Goal: Task Accomplishment & Management: Manage account settings

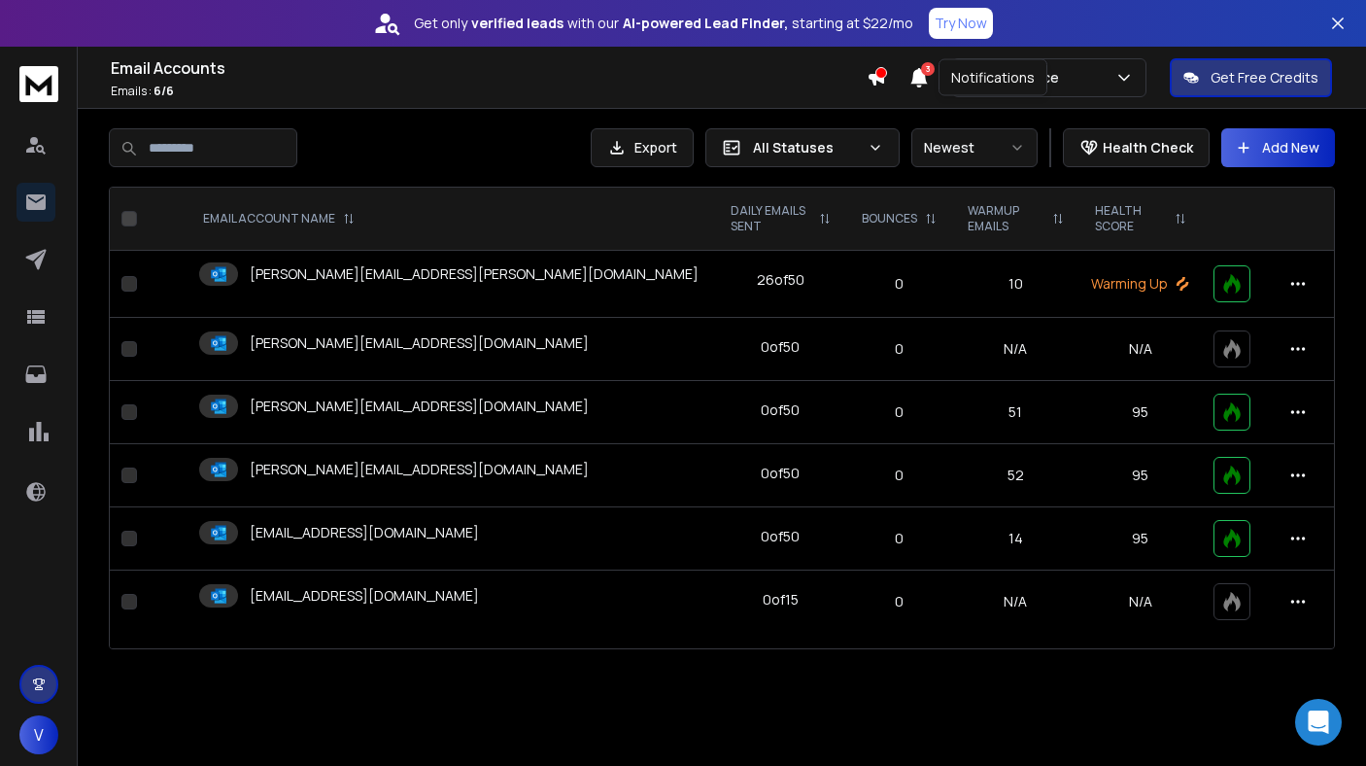
click at [928, 80] on icon at bounding box center [918, 76] width 17 height 19
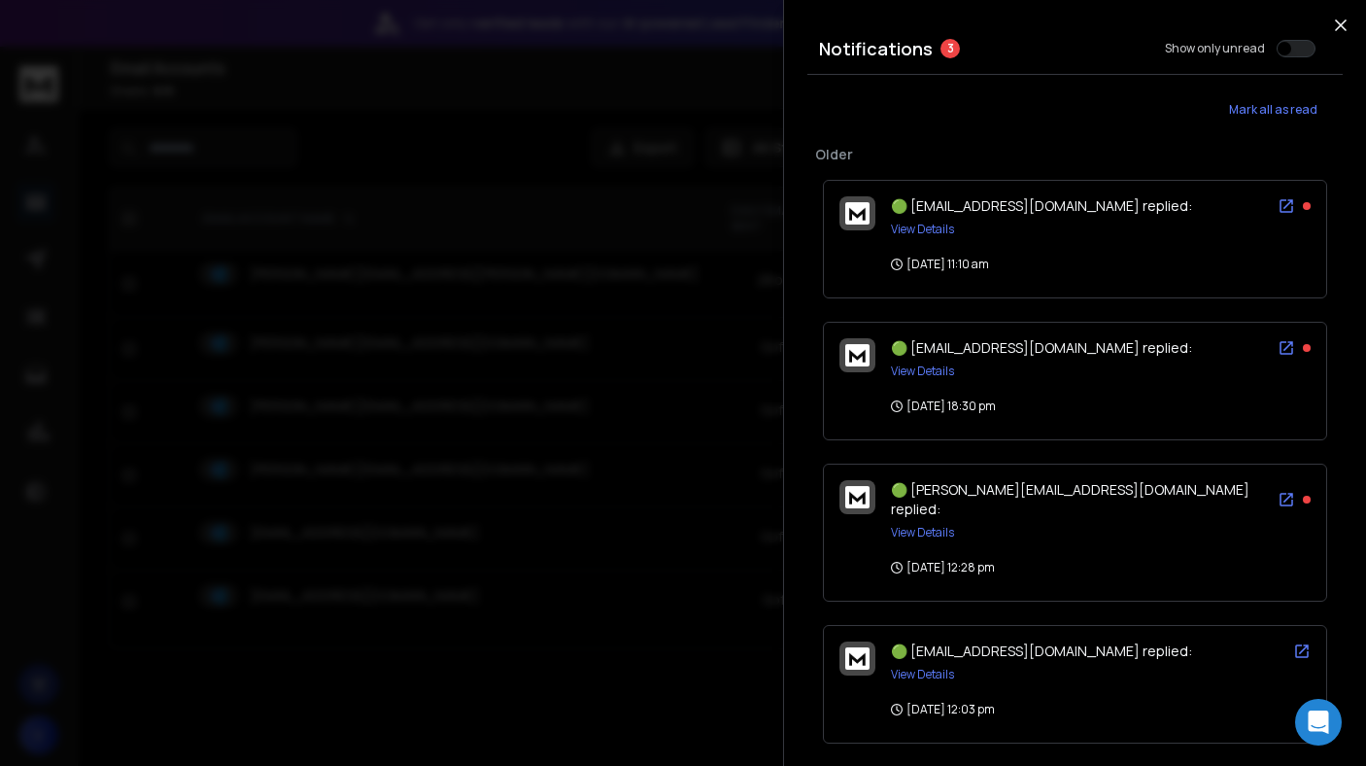
click at [1344, 20] on icon "button" at bounding box center [1340, 25] width 19 height 19
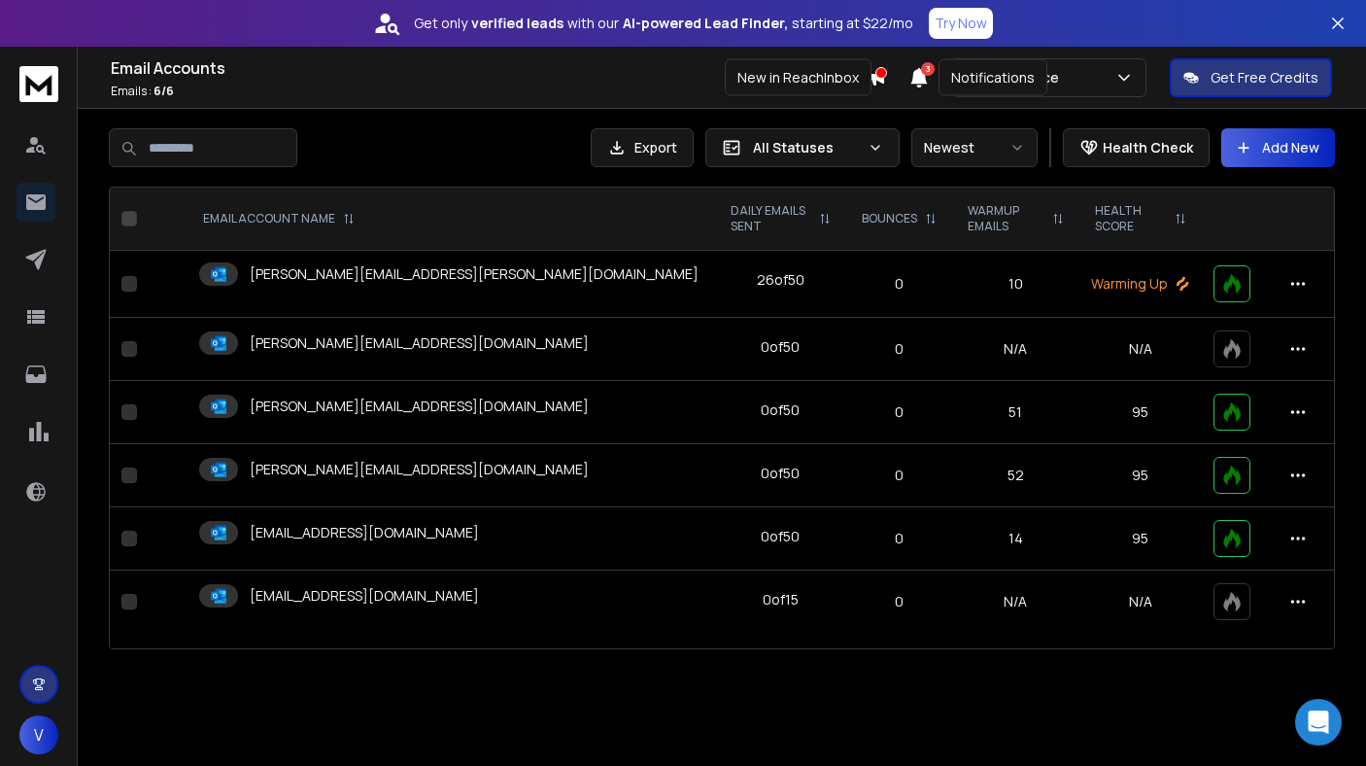
click at [876, 83] on icon at bounding box center [876, 77] width 19 height 19
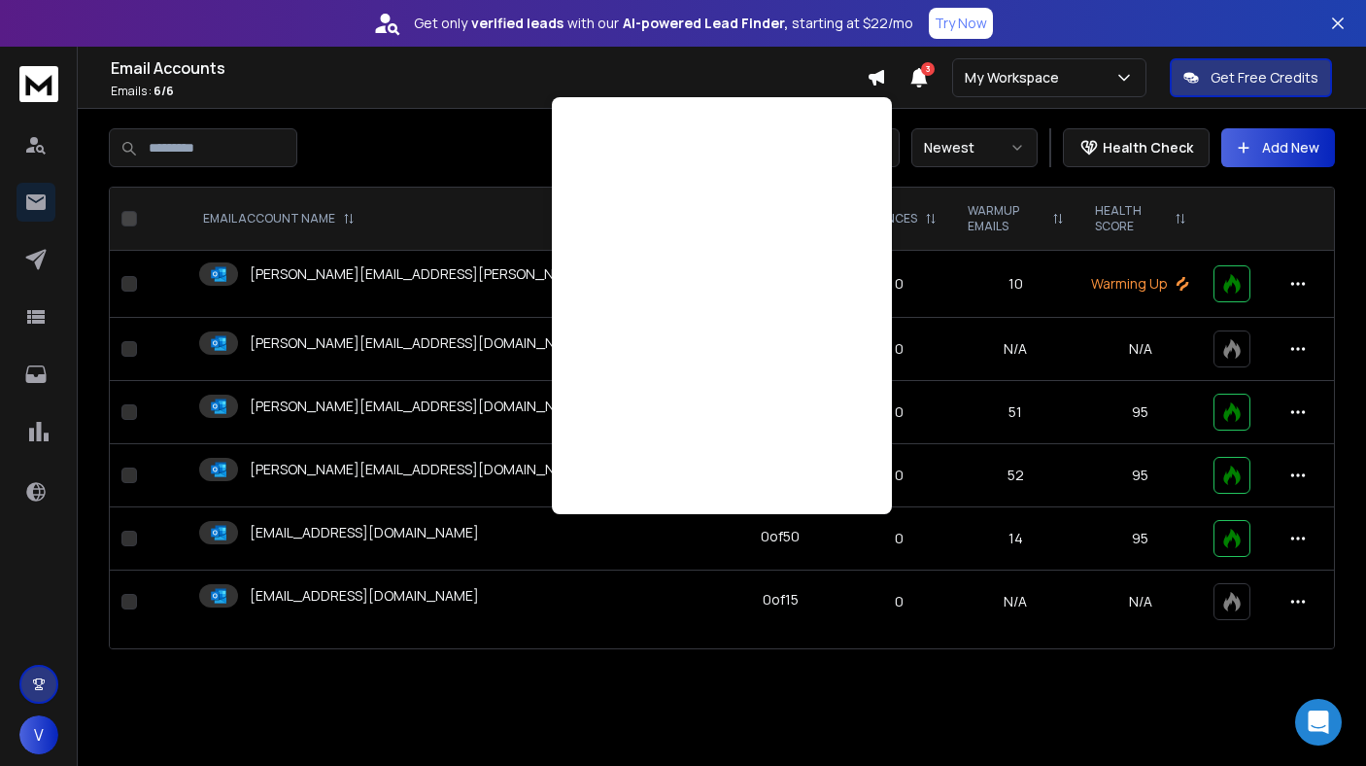
click at [647, 71] on h1 "Email Accounts" at bounding box center [489, 67] width 756 height 23
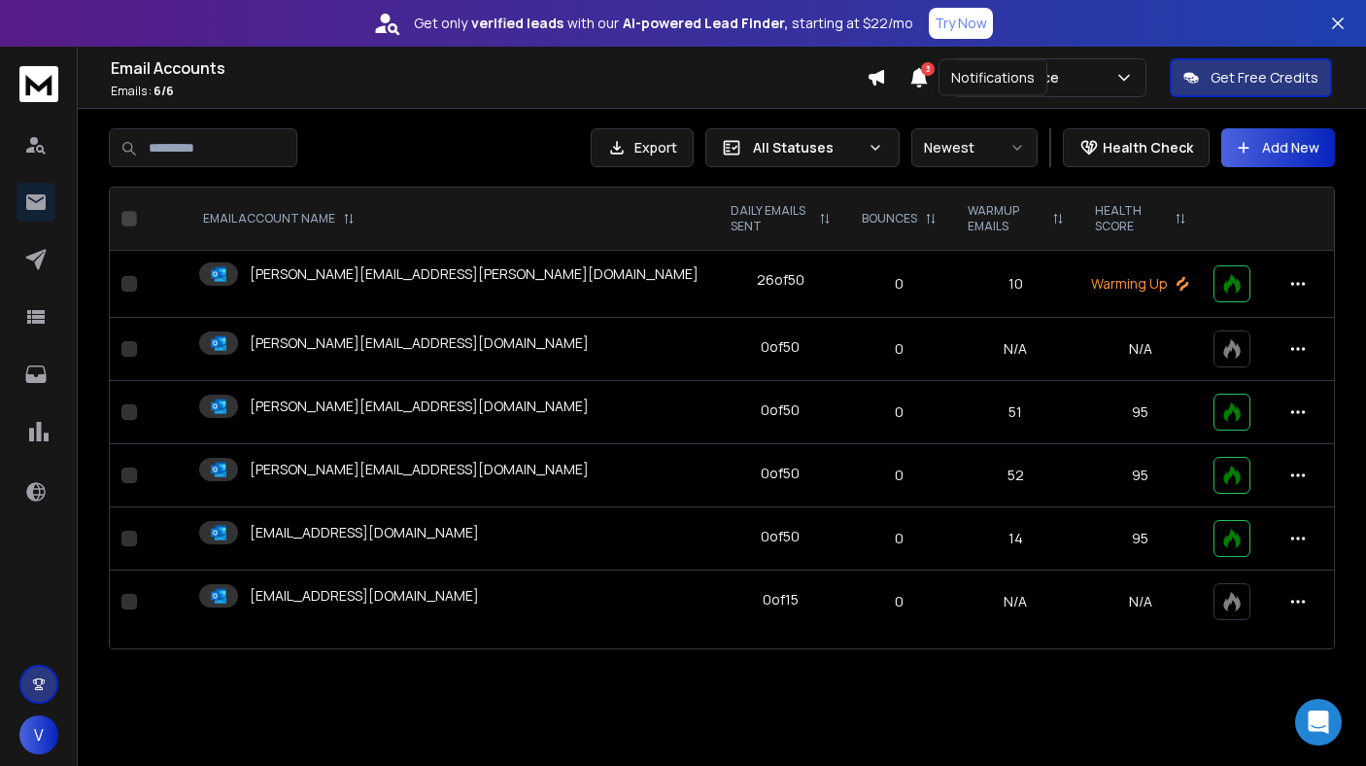
click at [926, 85] on icon at bounding box center [918, 76] width 17 height 19
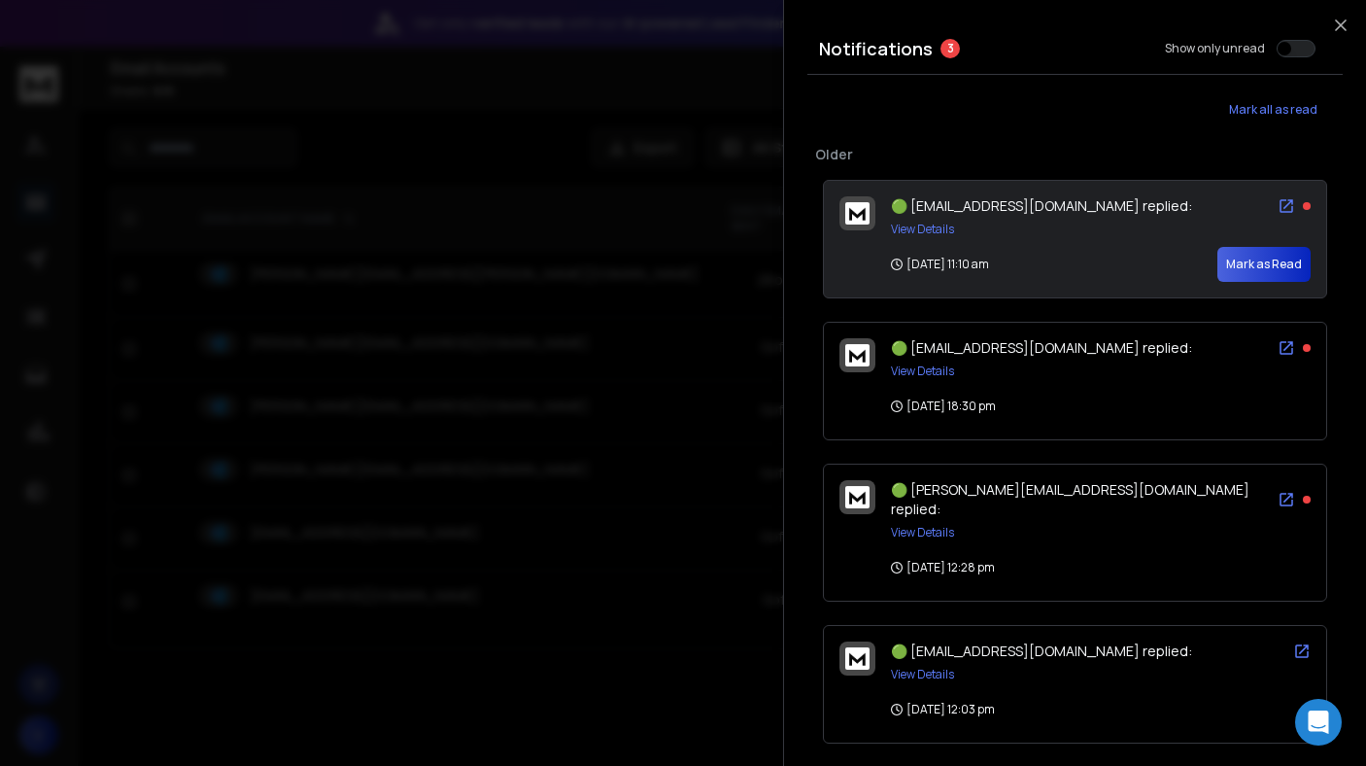
click at [1243, 263] on button "Mark as Read" at bounding box center [1263, 264] width 93 height 35
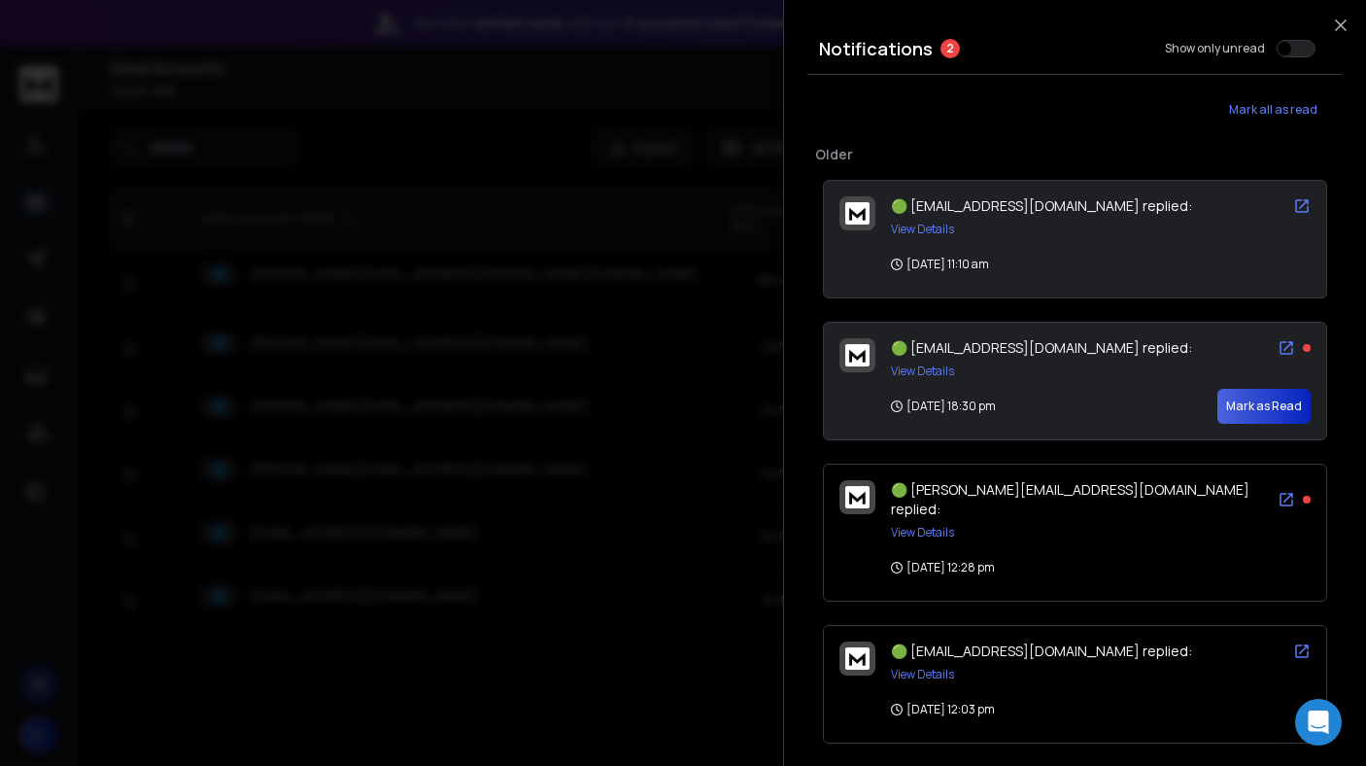
click at [1283, 410] on button "Mark as Read" at bounding box center [1263, 406] width 93 height 35
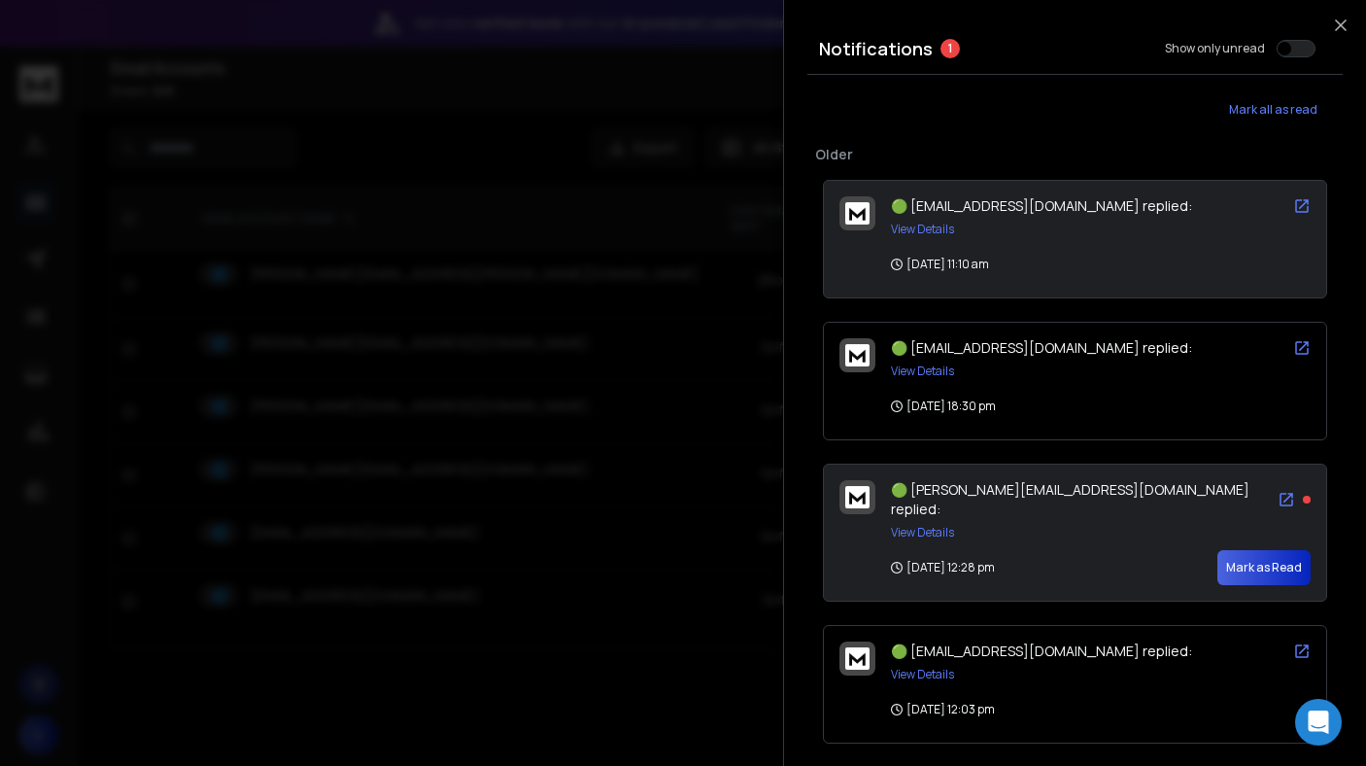
click at [1287, 550] on button "Mark as Read" at bounding box center [1263, 567] width 93 height 35
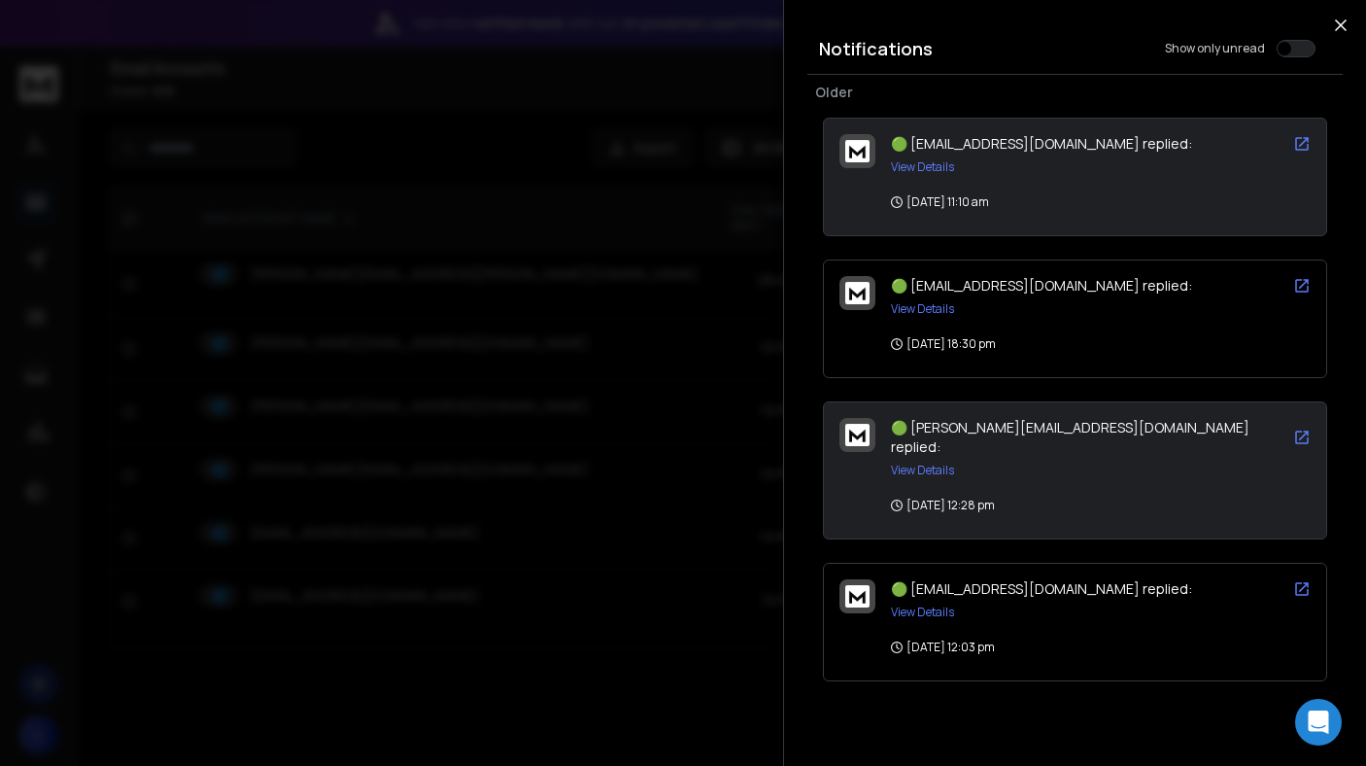
click at [1348, 24] on icon "button" at bounding box center [1340, 25] width 19 height 19
